Goal: Task Accomplishment & Management: Manage account settings

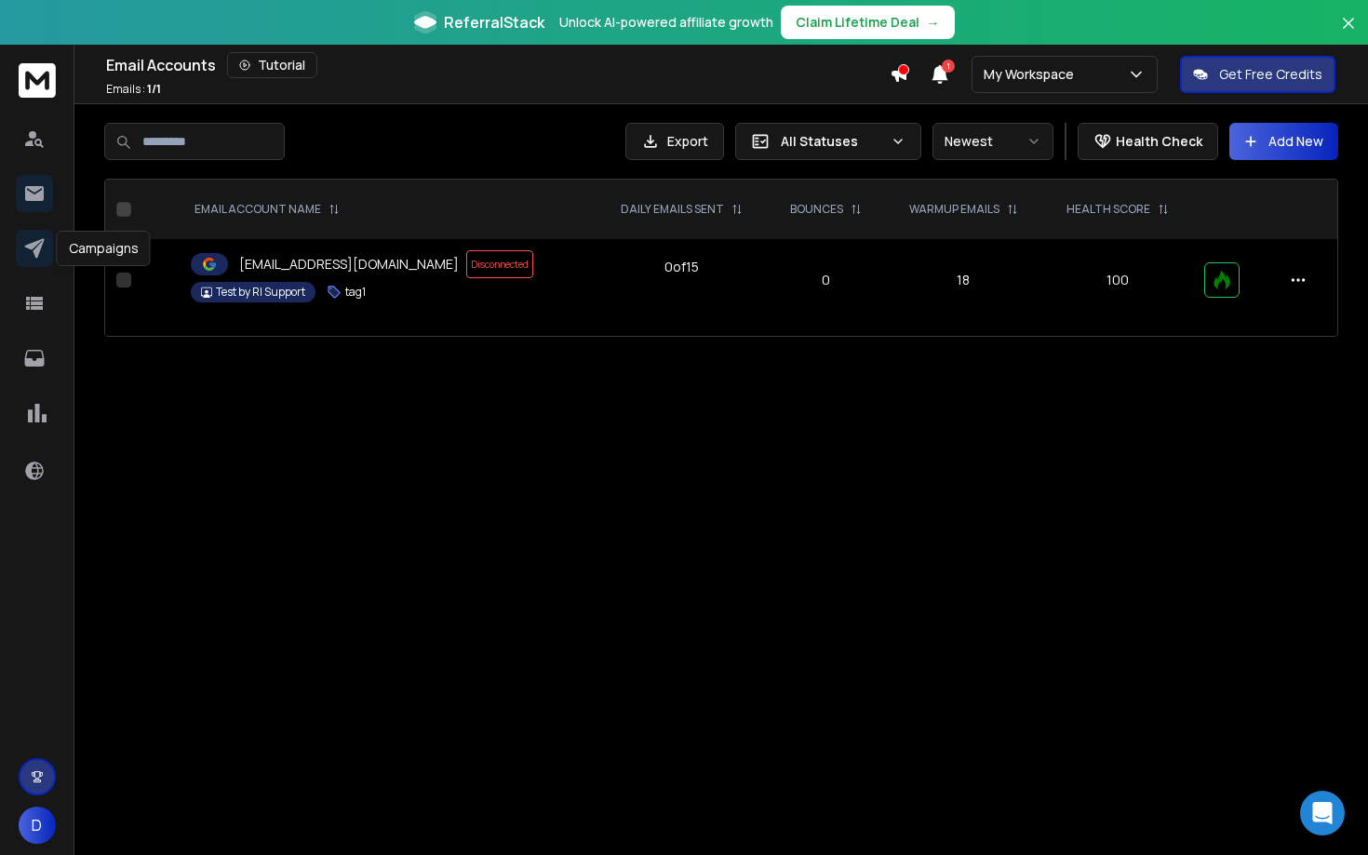
click at [38, 249] on icon at bounding box center [34, 249] width 20 height 20
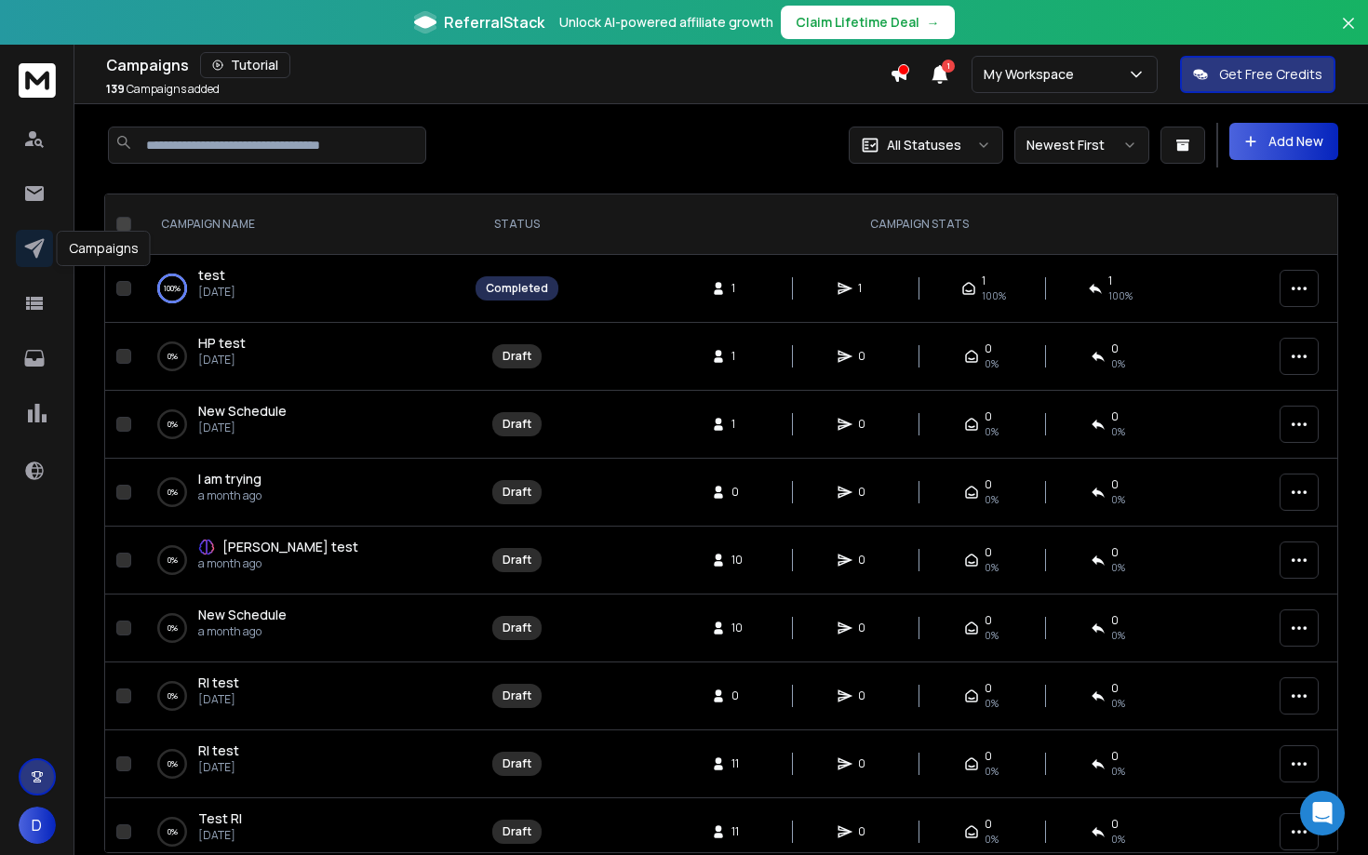
click at [302, 363] on div "0 % HP test [DATE]" at bounding box center [301, 356] width 289 height 45
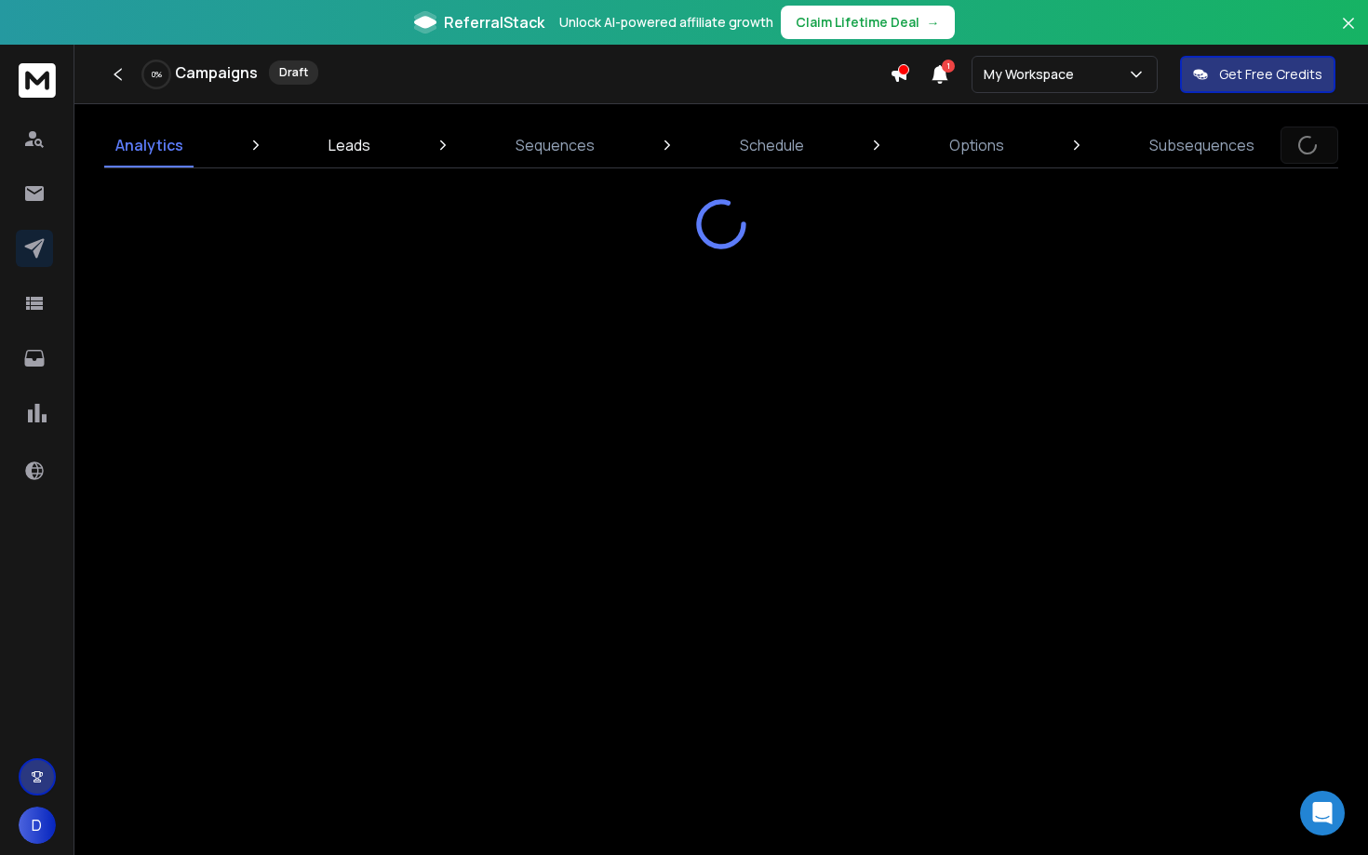
click at [332, 151] on p "Leads" at bounding box center [350, 145] width 42 height 22
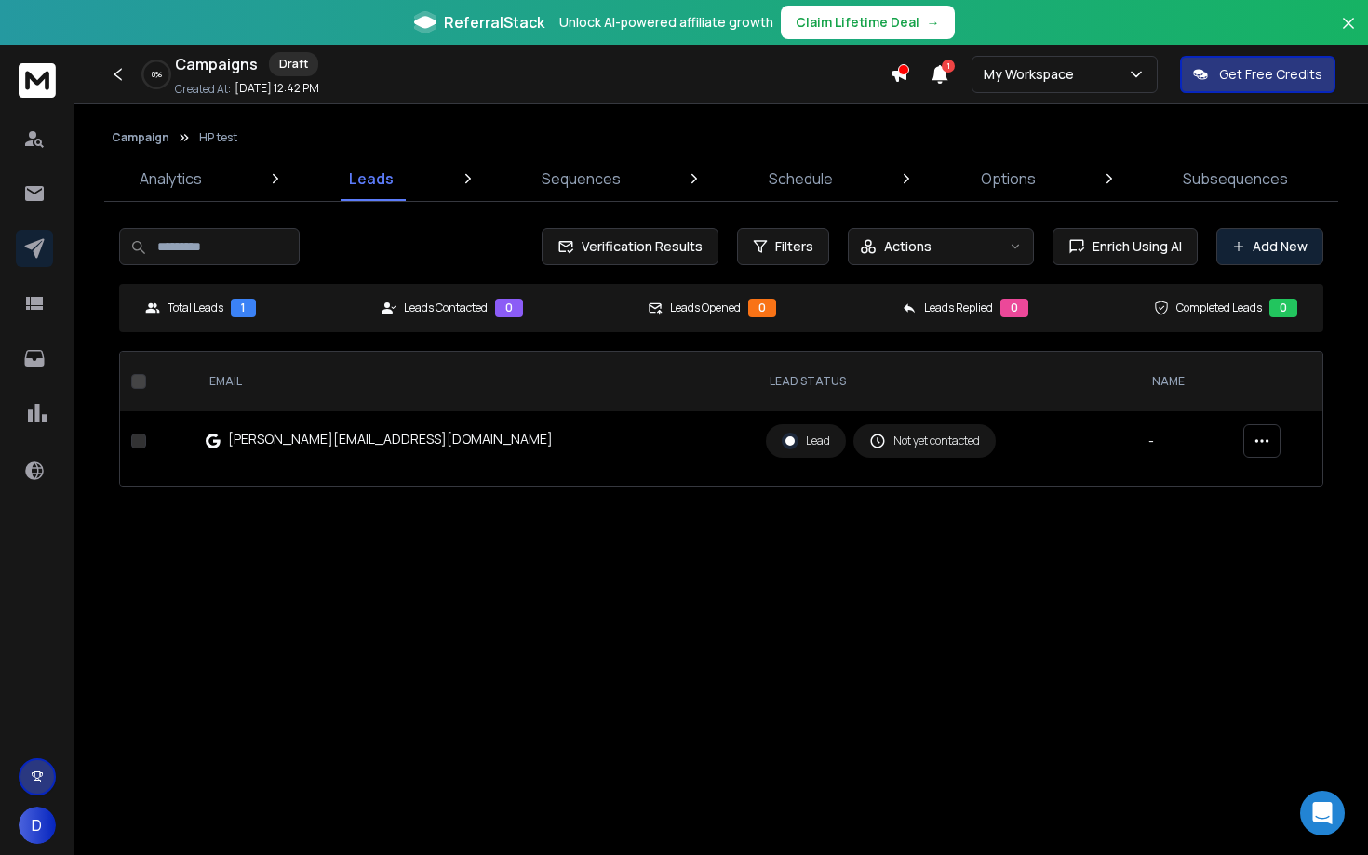
click at [1258, 244] on button "Add New" at bounding box center [1270, 246] width 107 height 37
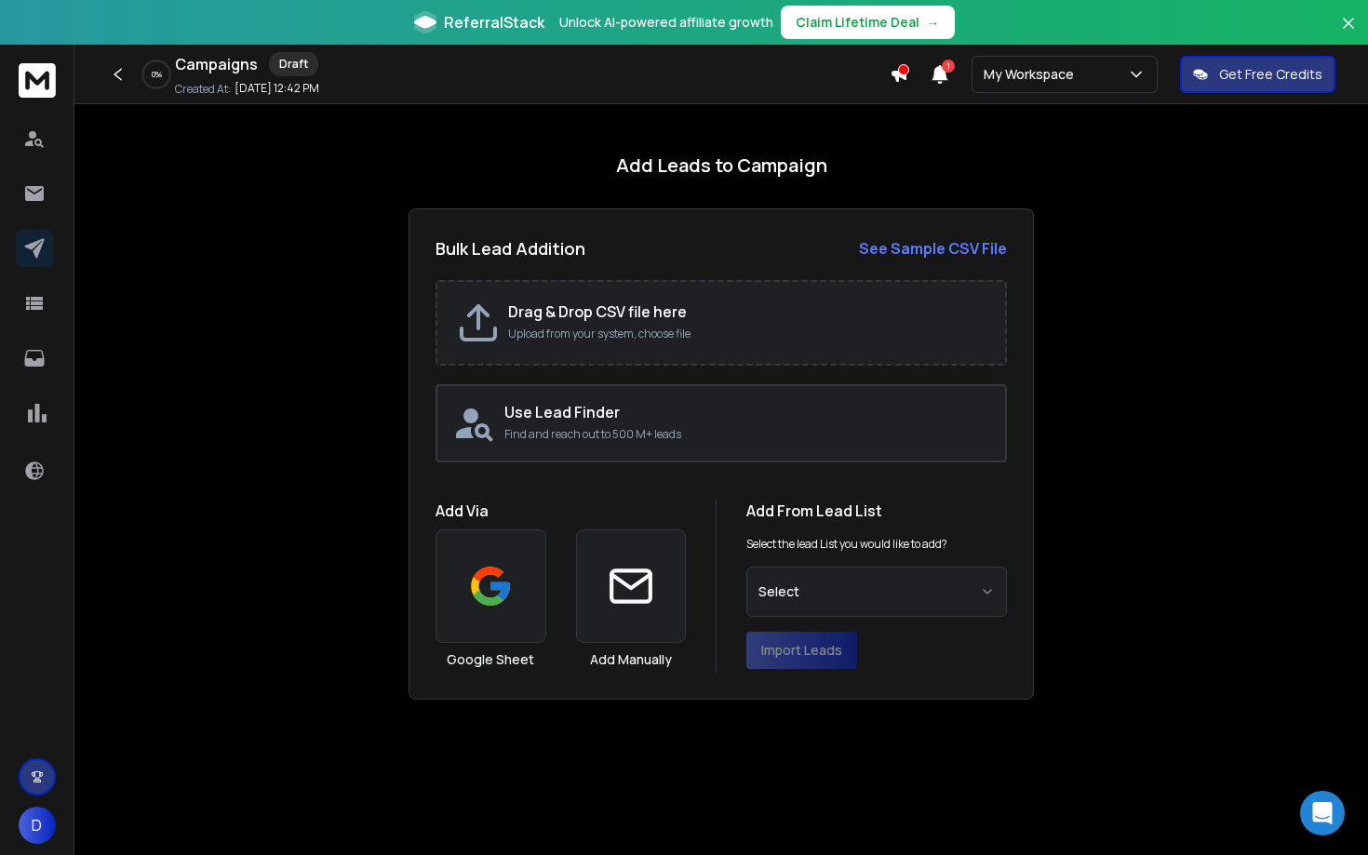
click at [663, 348] on div "Drag & Drop CSV file here Upload from your system, choose file" at bounding box center [722, 323] width 572 height 86
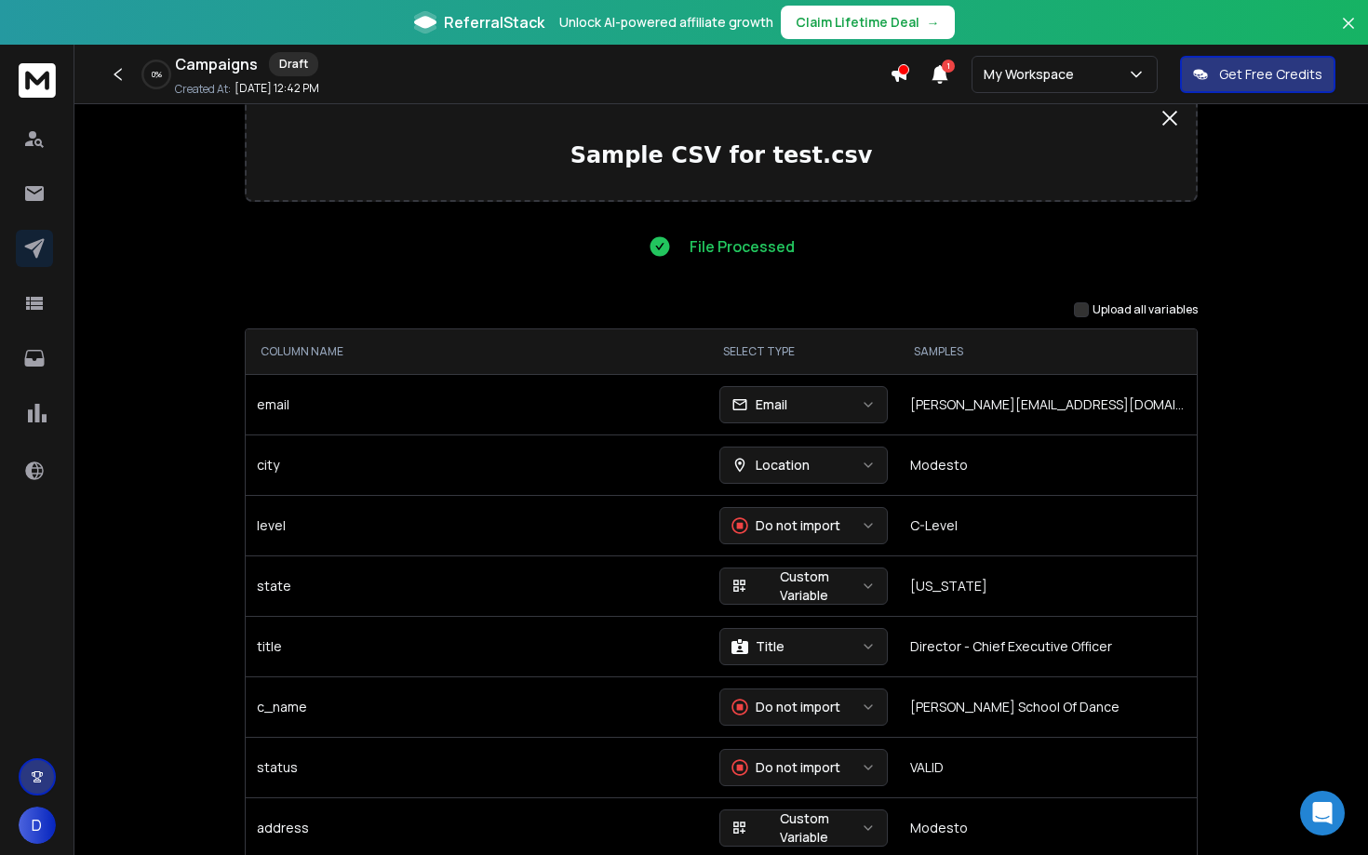
scroll to position [13, 0]
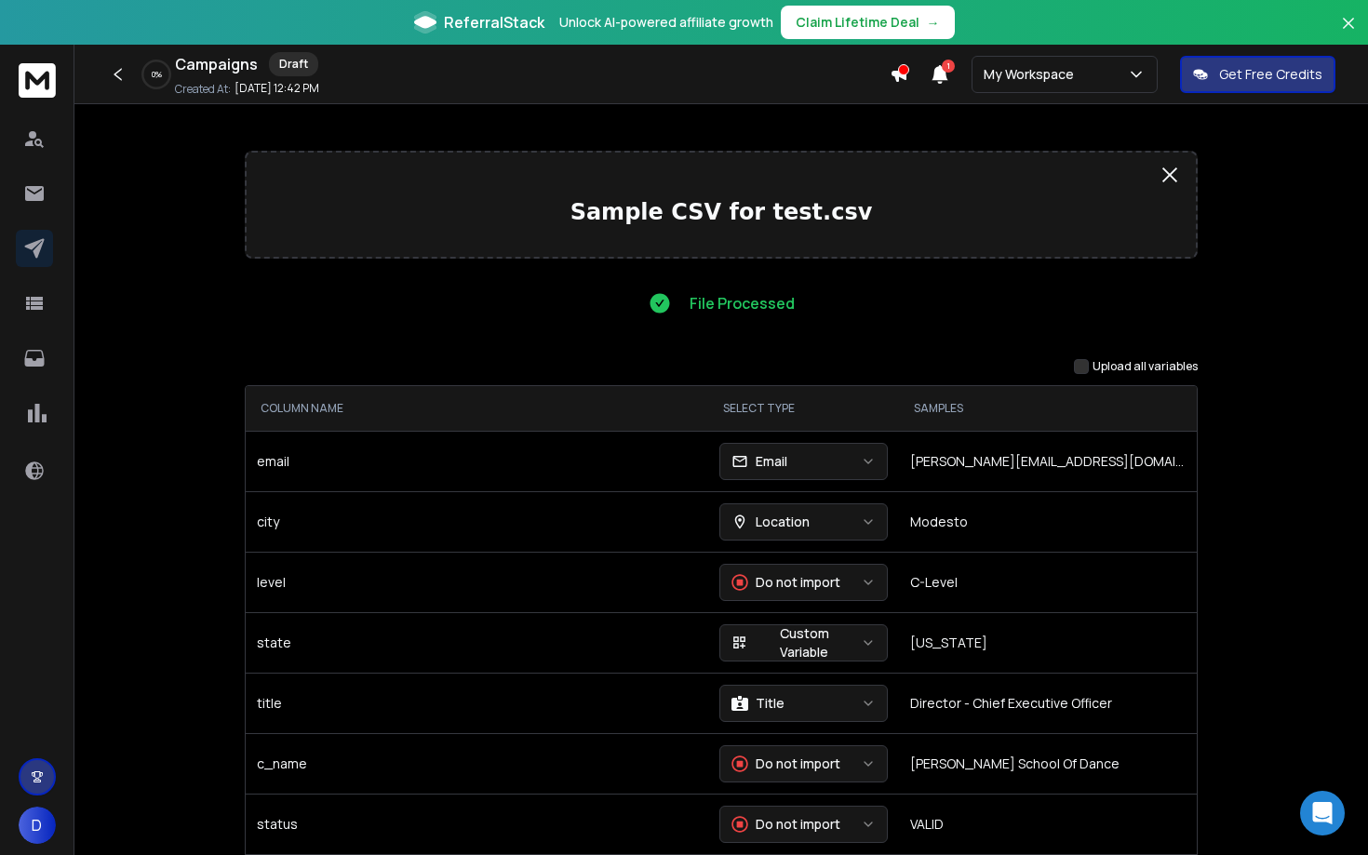
click at [1111, 362] on label "Upload all variables" at bounding box center [1145, 366] width 105 height 15
click at [1089, 362] on button "Upload all variables" at bounding box center [1081, 366] width 15 height 15
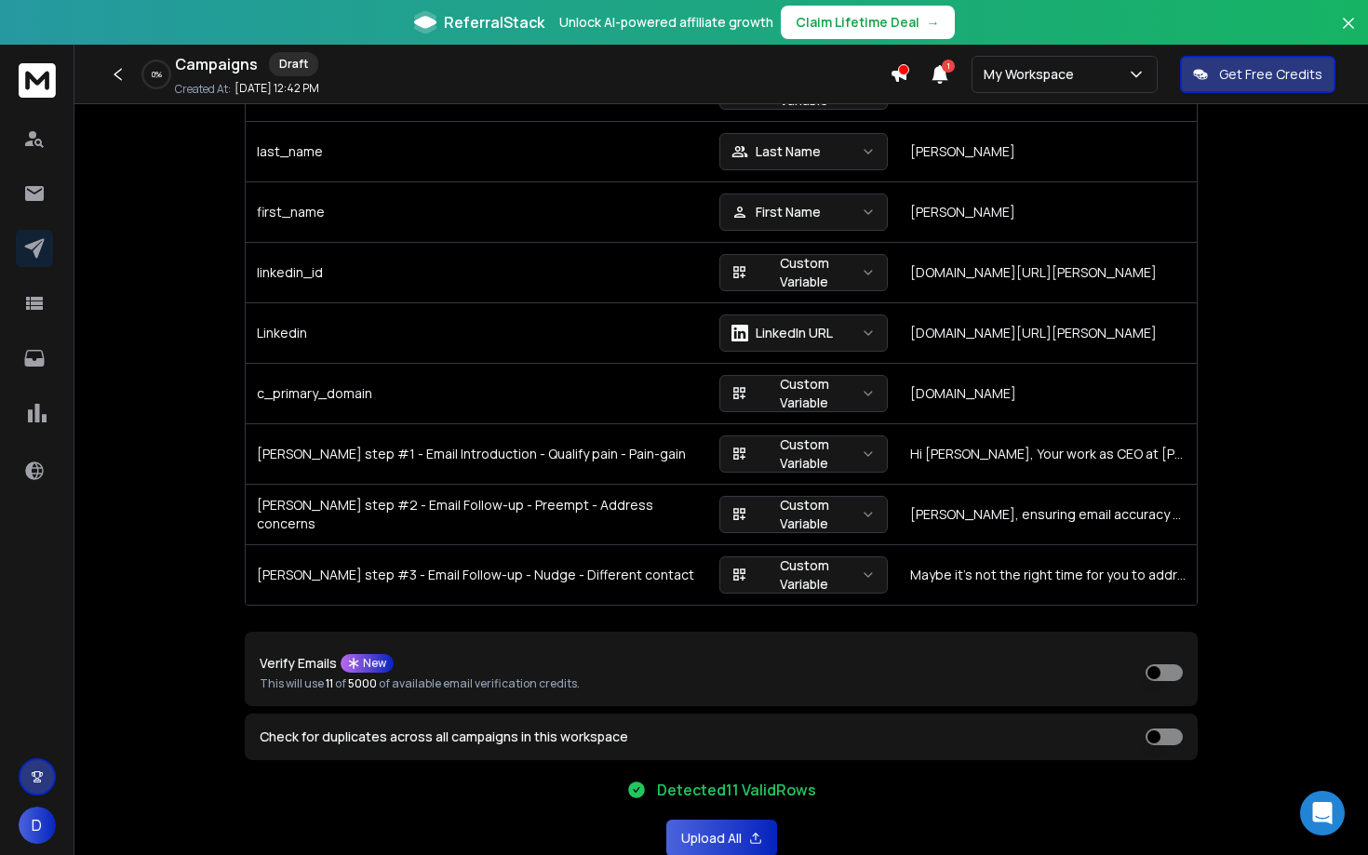
scroll to position [959, 0]
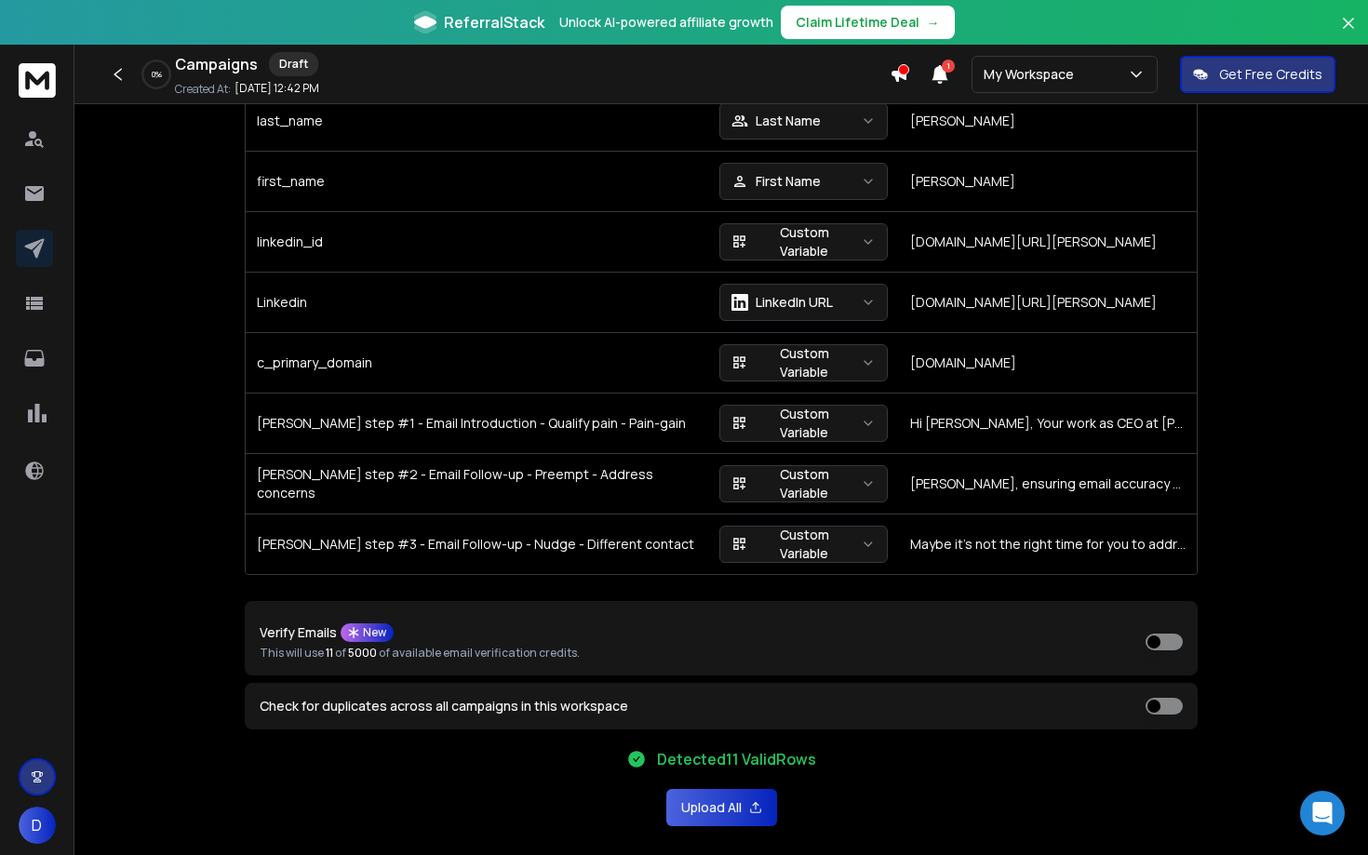
click at [692, 819] on button "Upload All" at bounding box center [721, 807] width 111 height 37
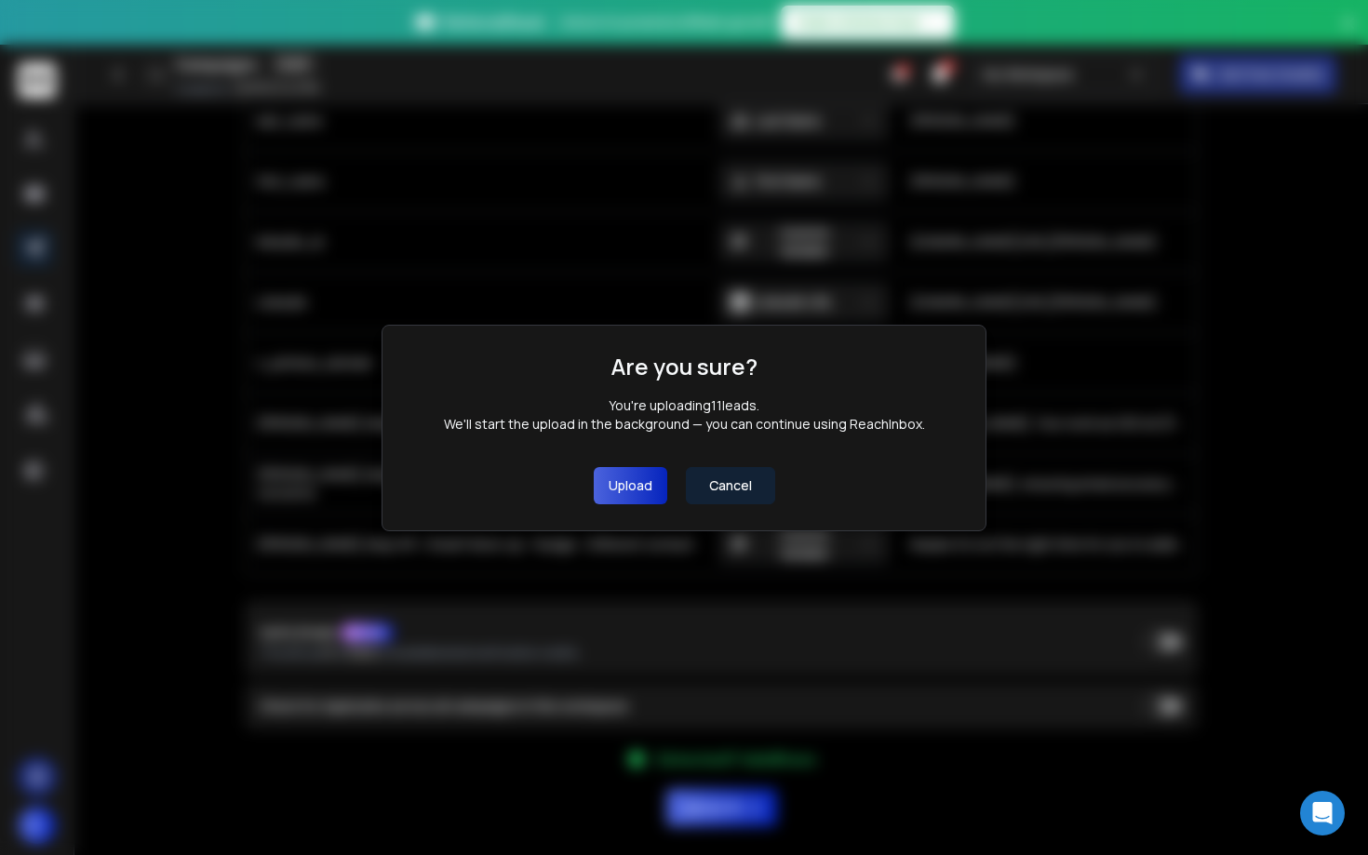
click at [643, 485] on button "Upload" at bounding box center [631, 485] width 74 height 37
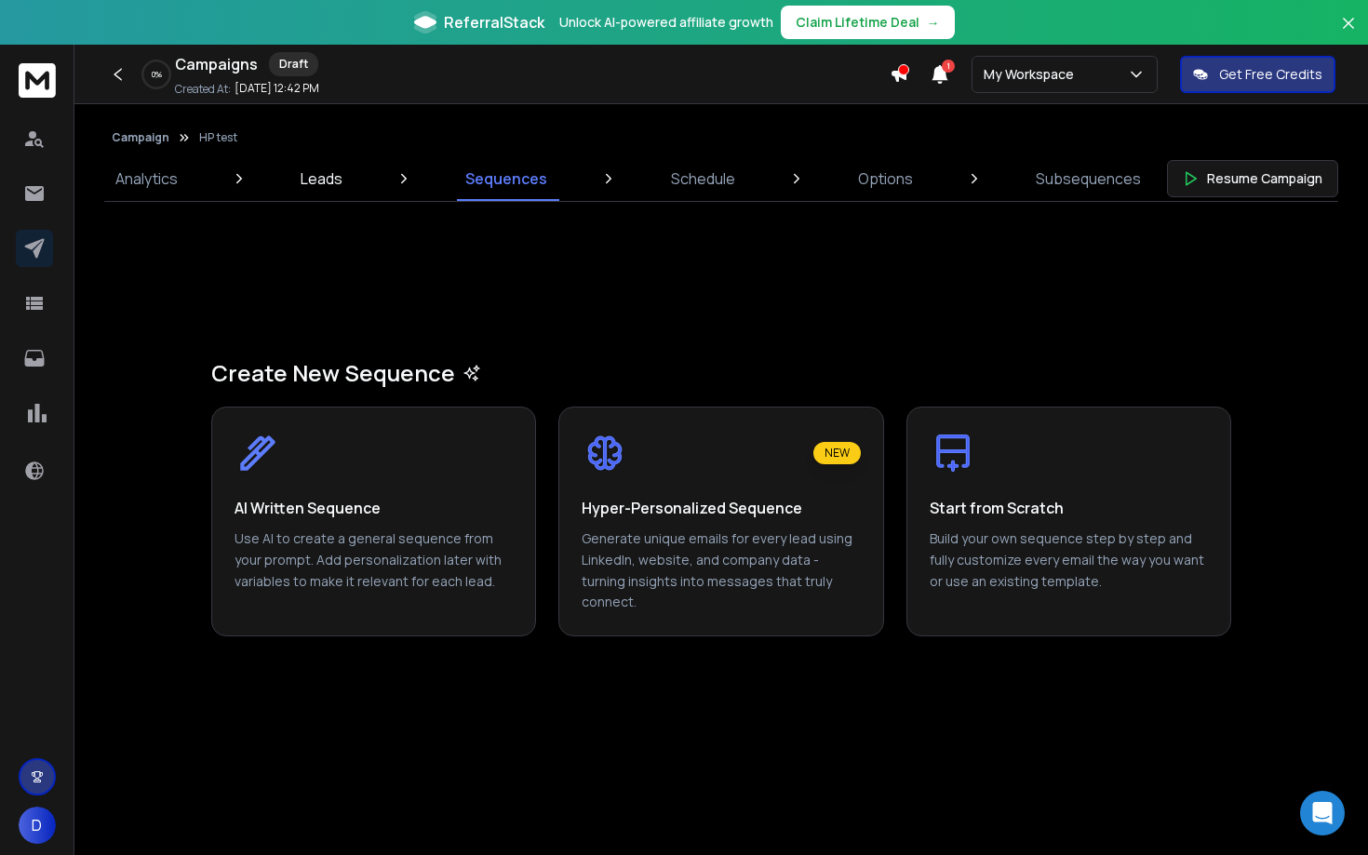
click at [310, 182] on p "Leads" at bounding box center [322, 179] width 42 height 22
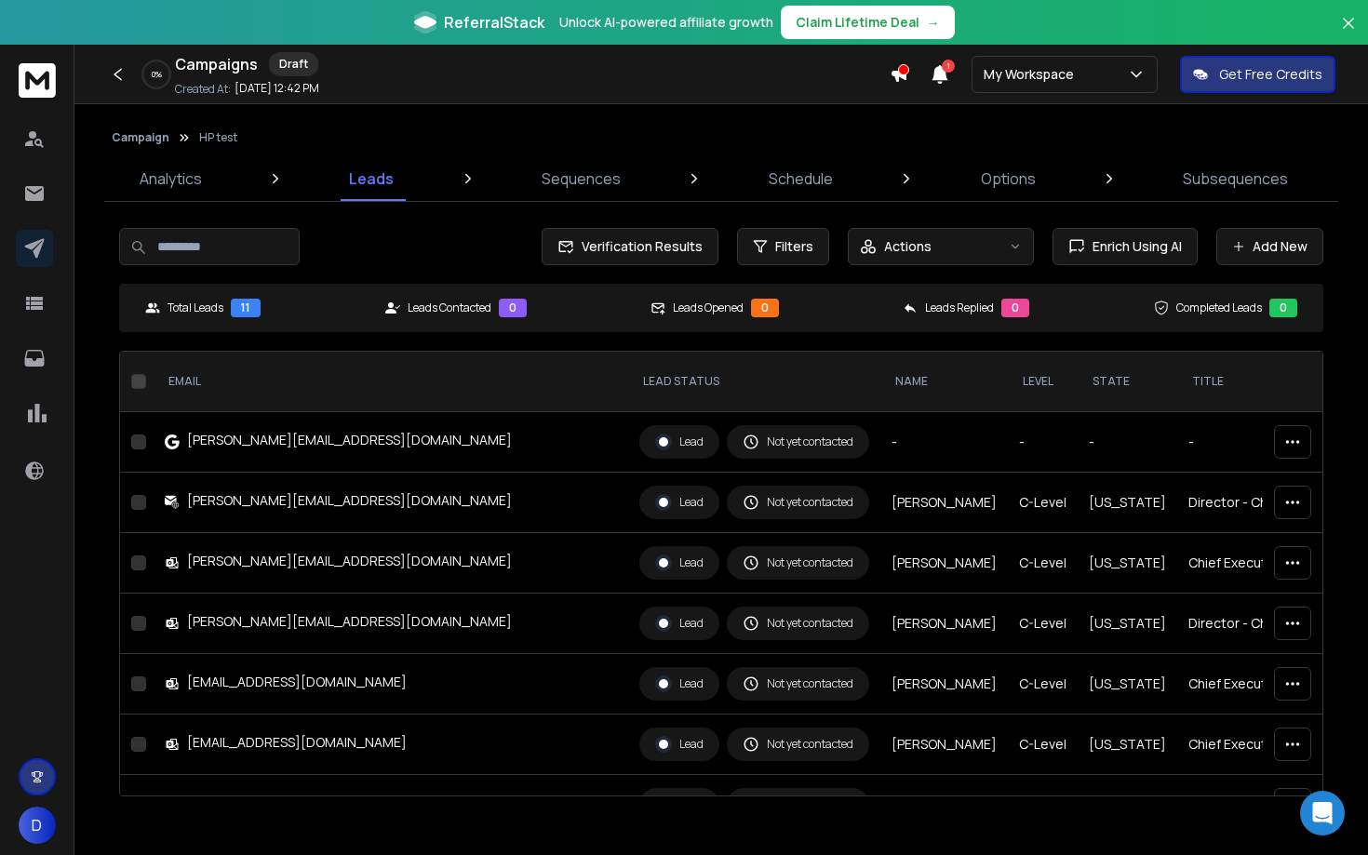
click at [385, 224] on div "Verification Results Filters Actions Enrich Using AI Add New Total Leads 11 Lea…" at bounding box center [721, 503] width 1234 height 565
